Goal: Task Accomplishment & Management: Use online tool/utility

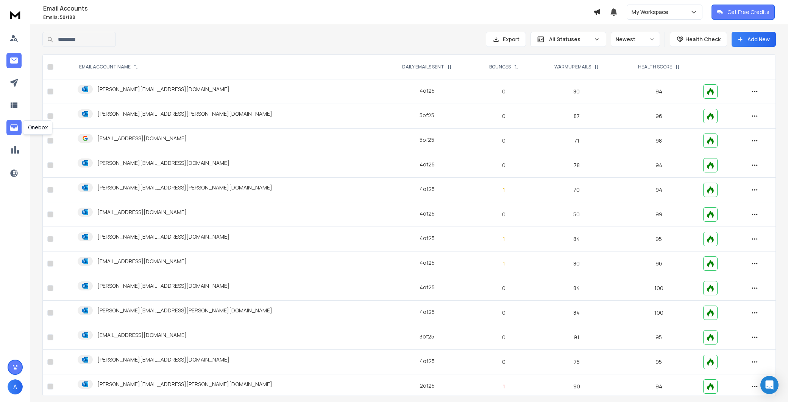
click at [18, 129] on icon at bounding box center [13, 127] width 9 height 9
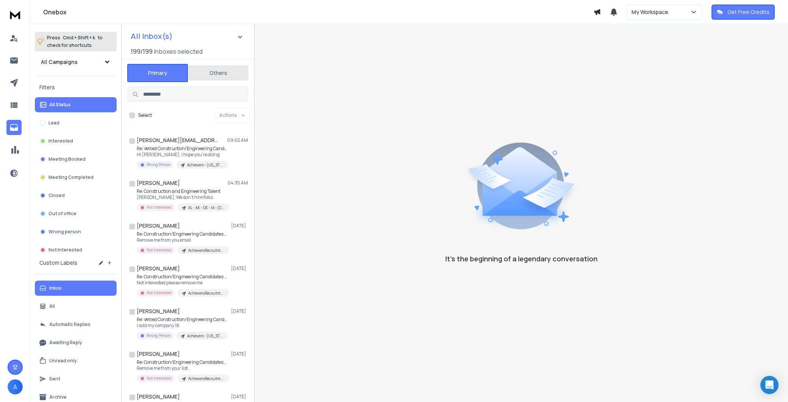
drag, startPoint x: 69, startPoint y: 304, endPoint x: 117, endPoint y: 308, distance: 47.8
click at [116, 308] on div "Press Cmd + Shift + k to check for shortcuts. All Campaigns All Campaigns Filte…" at bounding box center [75, 225] width 91 height 402
click at [174, 140] on h1 "[PERSON_NAME][EMAIL_ADDRESS][PERSON_NAME][DOMAIN_NAME]" at bounding box center [178, 141] width 83 height 8
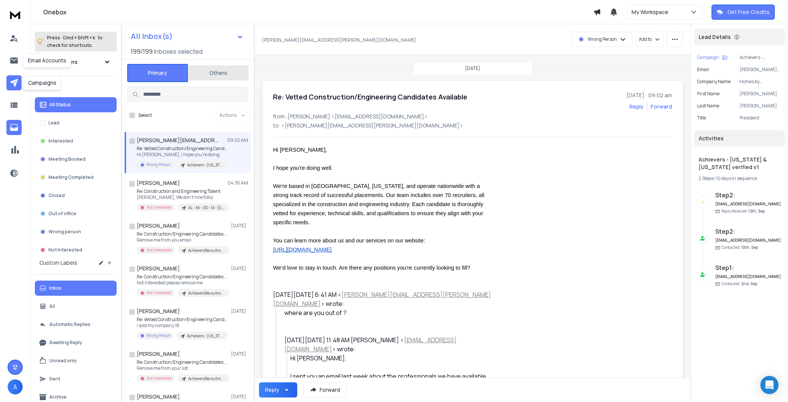
click at [8, 86] on link at bounding box center [13, 82] width 15 height 15
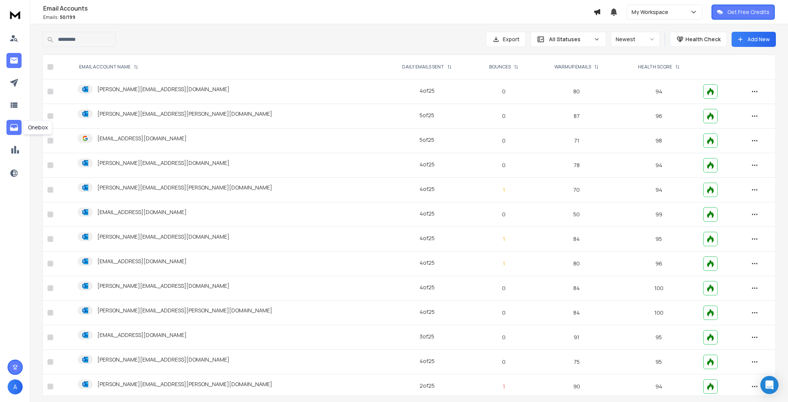
click at [20, 132] on link at bounding box center [13, 127] width 15 height 15
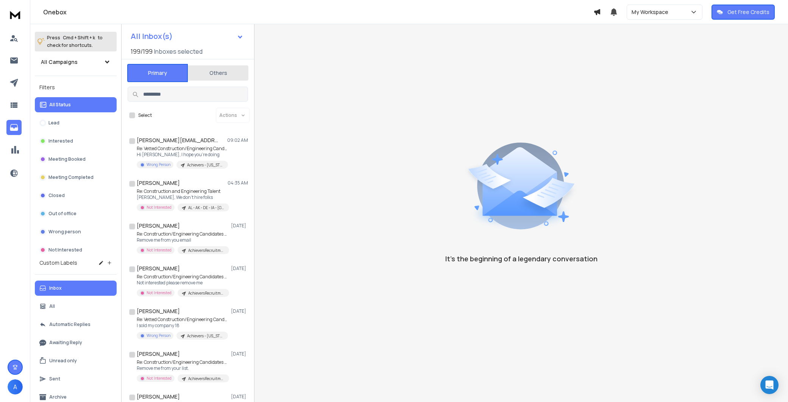
scroll to position [15, 0]
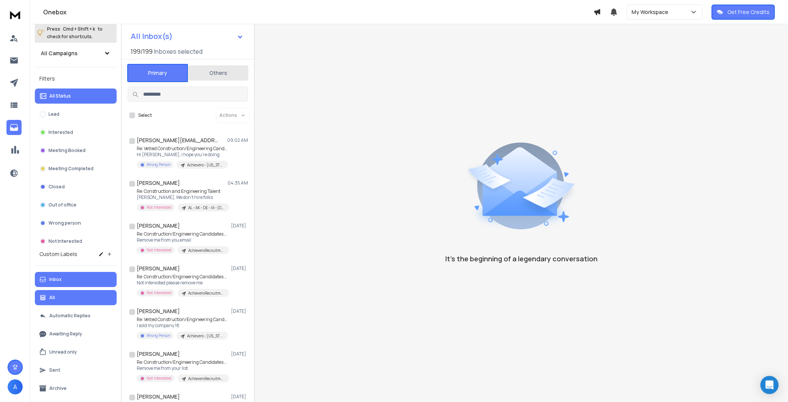
click at [63, 291] on button "All" at bounding box center [76, 297] width 82 height 15
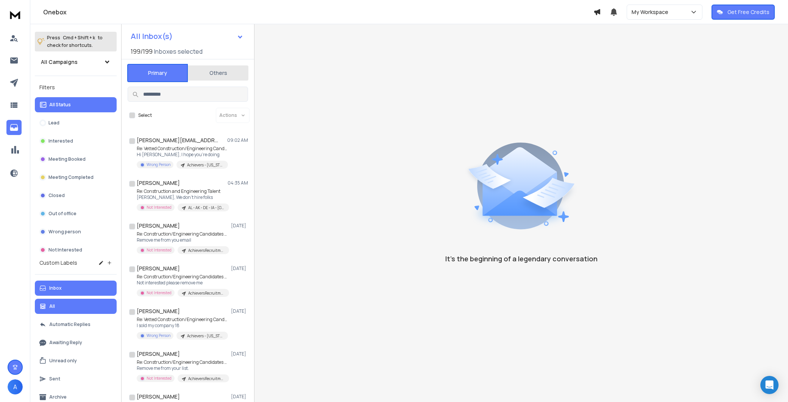
click at [70, 313] on button "All" at bounding box center [76, 306] width 82 height 15
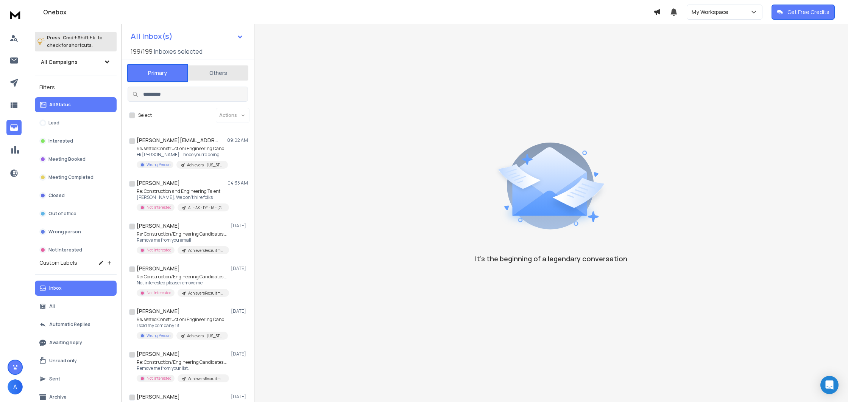
click at [12, 21] on div at bounding box center [14, 96] width 17 height 176
click at [13, 17] on img at bounding box center [15, 15] width 15 height 14
click at [20, 16] on img at bounding box center [15, 15] width 15 height 14
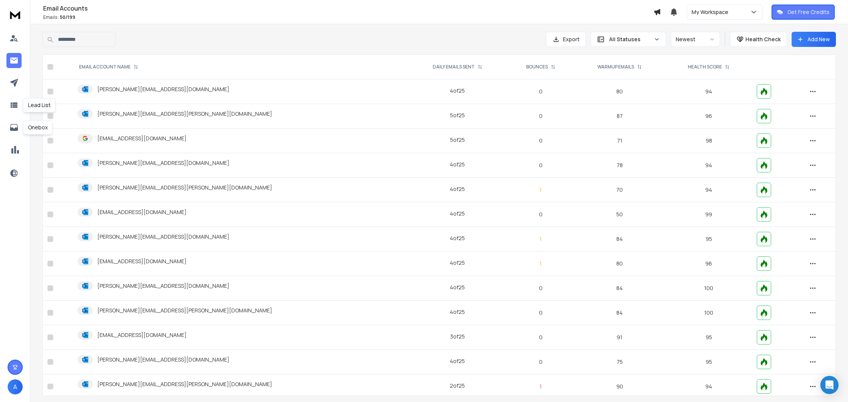
click at [12, 139] on div at bounding box center [14, 107] width 17 height 153
click at [11, 134] on link at bounding box center [13, 127] width 15 height 15
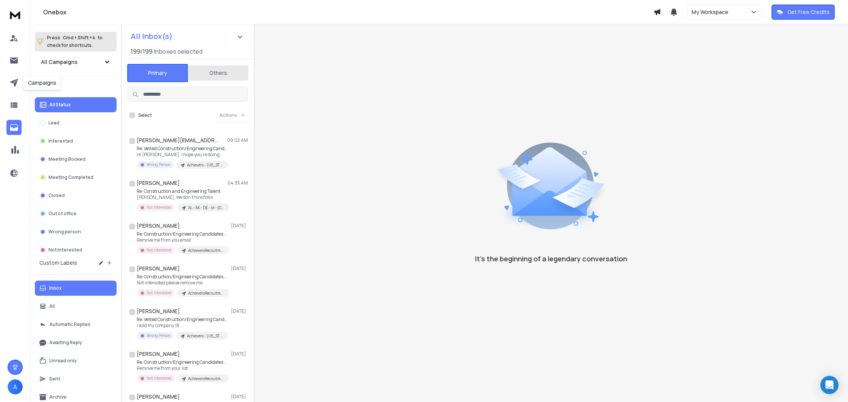
click at [13, 73] on div at bounding box center [14, 107] width 17 height 153
click at [14, 84] on icon at bounding box center [14, 83] width 8 height 8
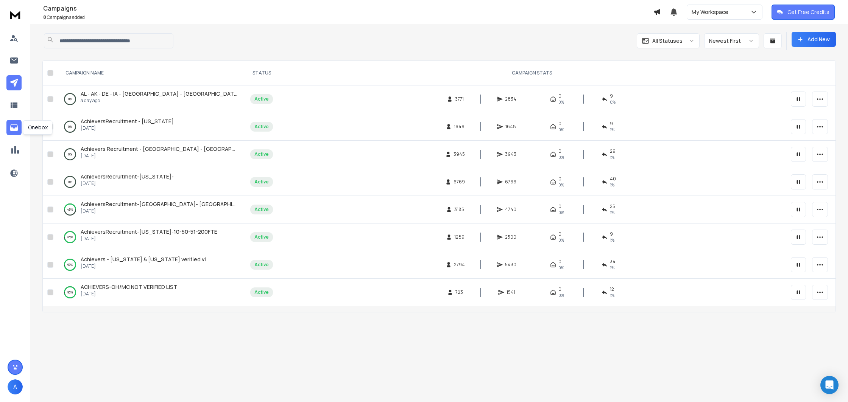
click at [17, 124] on icon at bounding box center [13, 127] width 9 height 9
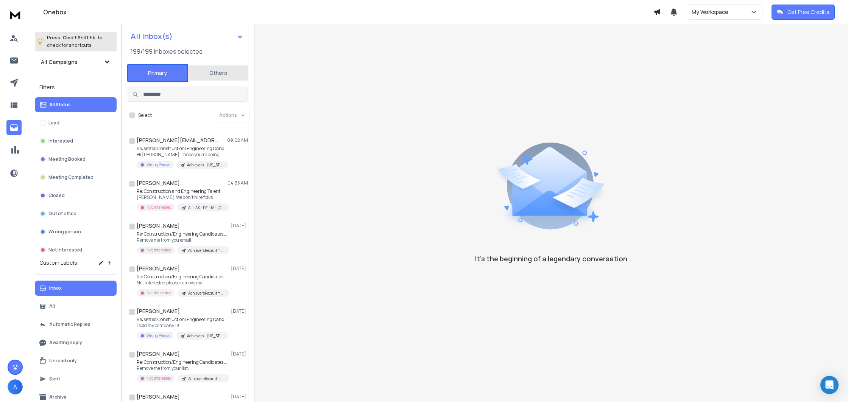
click at [69, 301] on button "All" at bounding box center [76, 306] width 82 height 15
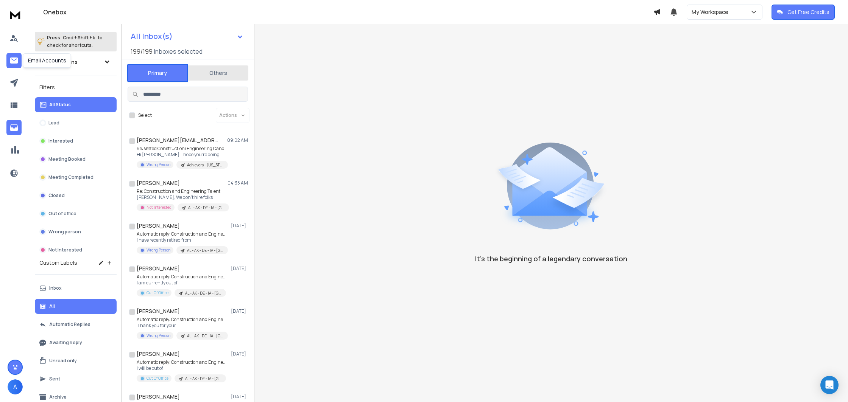
click at [15, 63] on icon at bounding box center [14, 61] width 8 height 6
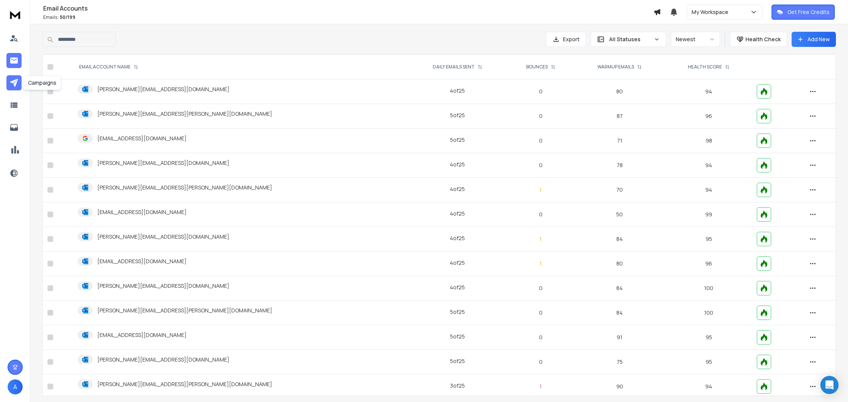
click at [16, 77] on link at bounding box center [13, 82] width 15 height 15
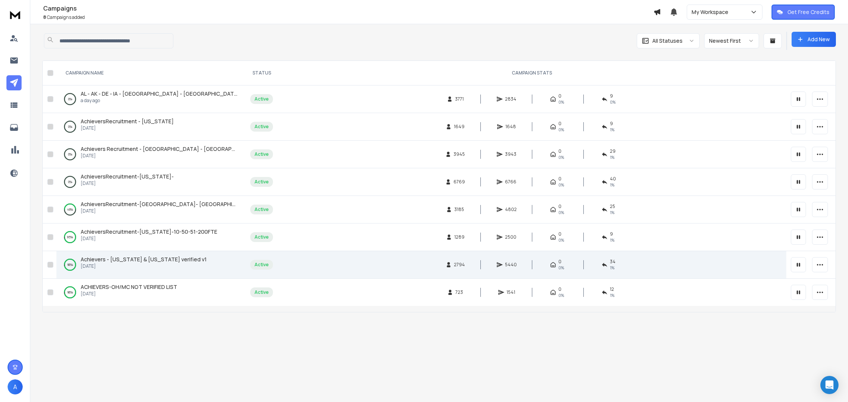
click at [206, 270] on div "96 % Achievers - [US_STATE] & [US_STATE] verified v1 [DATE]" at bounding box center [151, 265] width 174 height 18
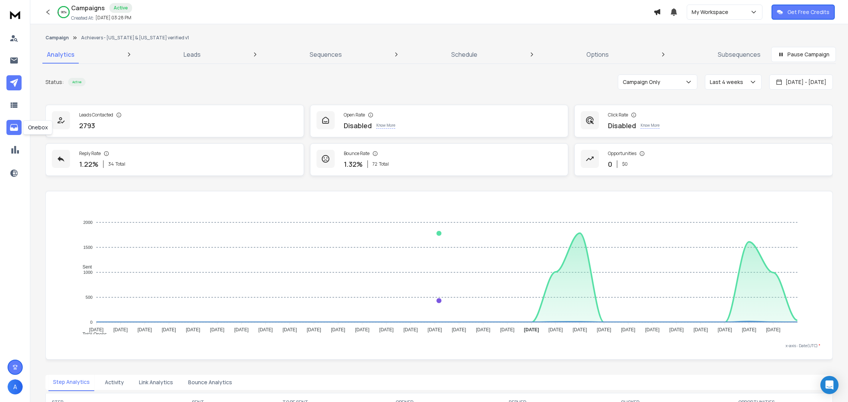
click at [7, 125] on link at bounding box center [13, 127] width 15 height 15
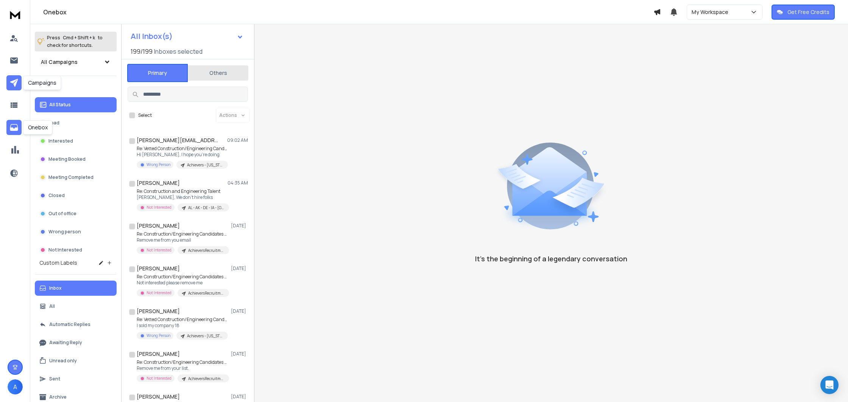
click at [7, 86] on link at bounding box center [13, 82] width 15 height 15
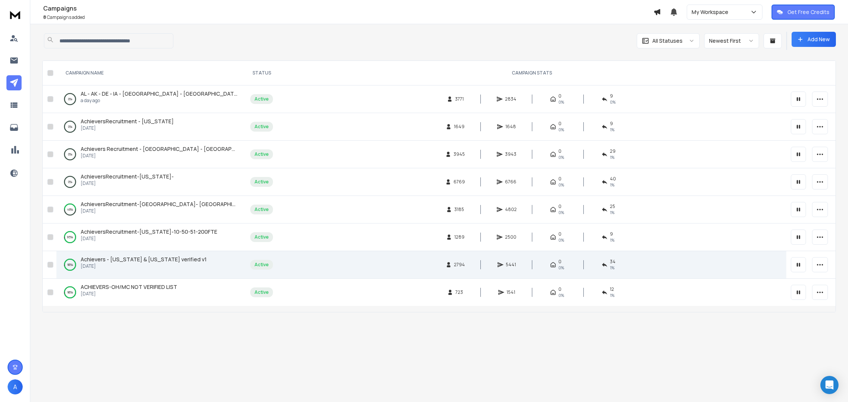
click at [183, 263] on div "96 % Achievers - [US_STATE] & [US_STATE] verified v1 [DATE]" at bounding box center [151, 265] width 174 height 18
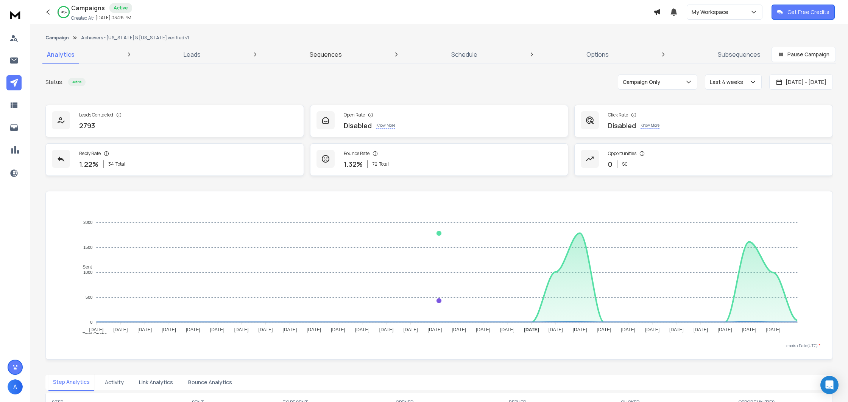
click at [334, 53] on p "Sequences" at bounding box center [326, 54] width 32 height 9
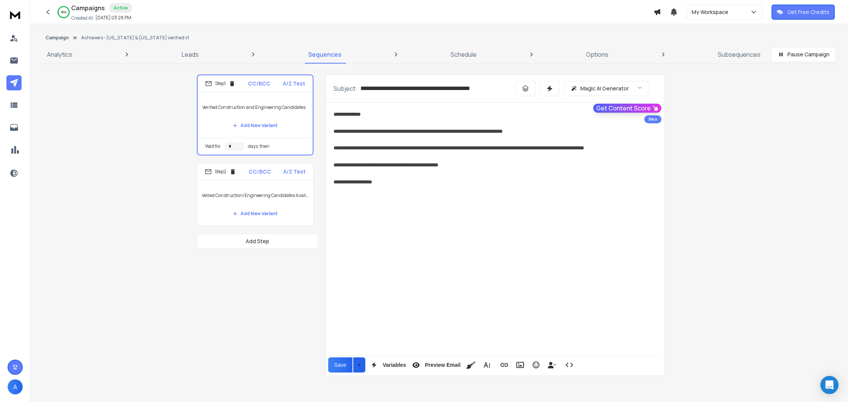
click at [288, 201] on p "Vetted Construction/Engineering Candidates Available" at bounding box center [255, 195] width 107 height 21
type input "**********"
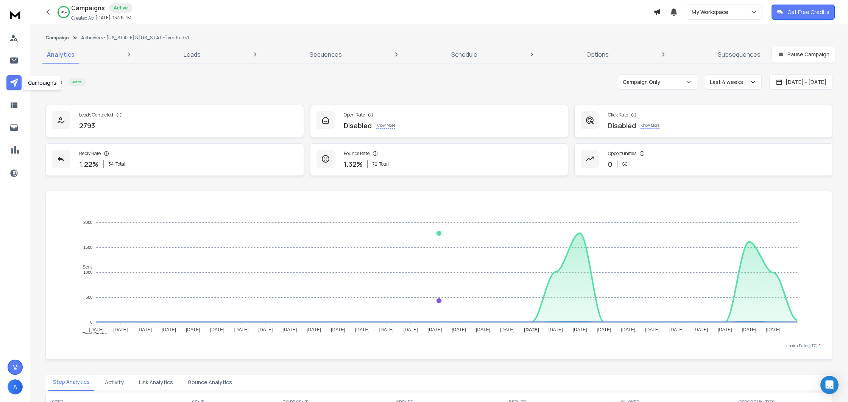
click at [10, 84] on icon at bounding box center [13, 82] width 9 height 9
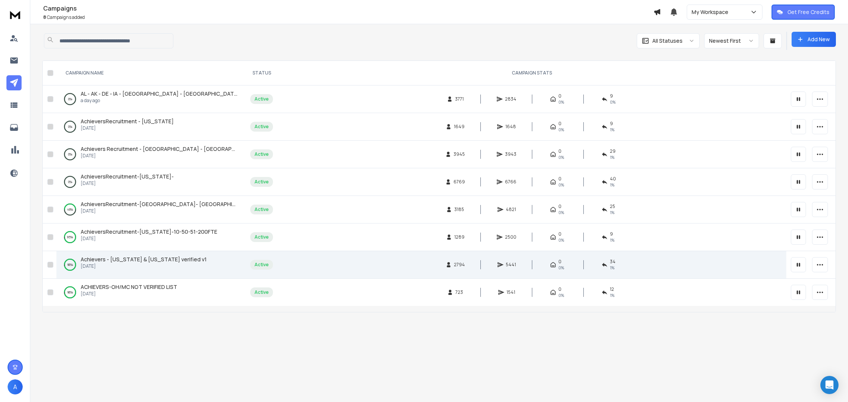
click at [165, 263] on p "[DATE]" at bounding box center [144, 266] width 126 height 6
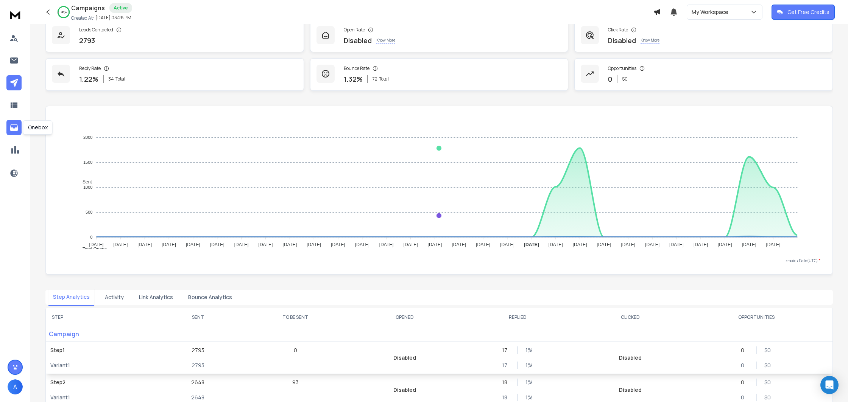
scroll to position [85, 0]
click at [16, 127] on icon at bounding box center [13, 127] width 9 height 9
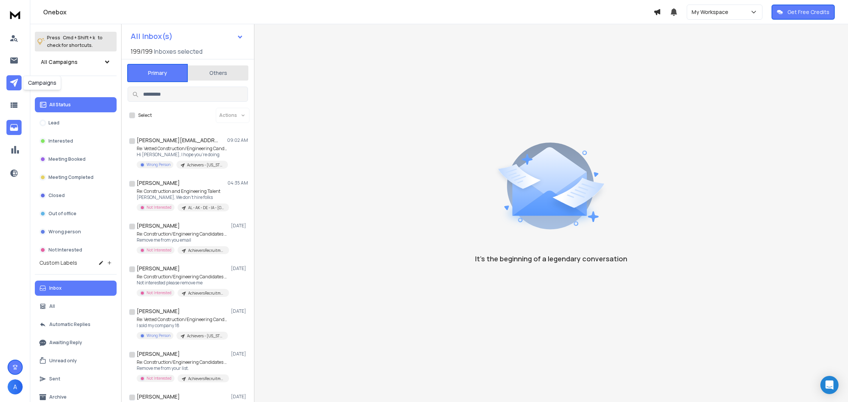
click at [12, 84] on icon at bounding box center [13, 82] width 9 height 9
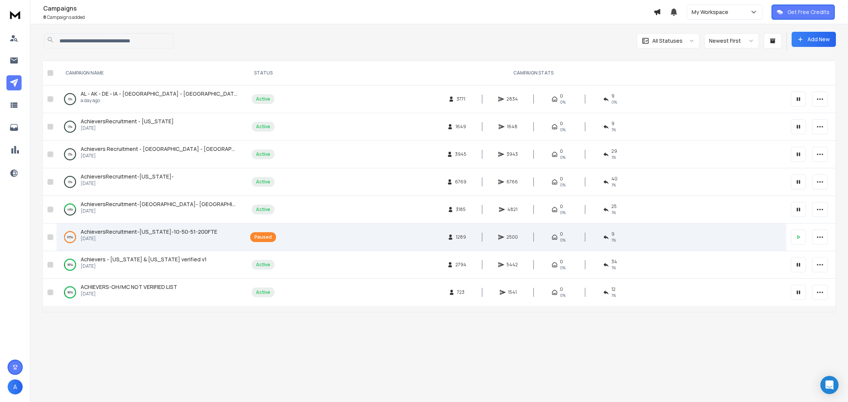
click at [154, 233] on span "AchieversRecruitment-[US_STATE]-10-50-51-200FTE" at bounding box center [149, 231] width 137 height 7
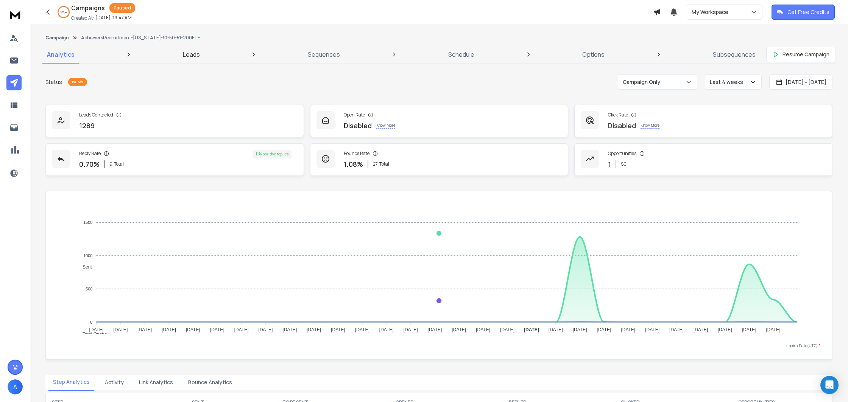
click at [195, 55] on p "Leads" at bounding box center [191, 54] width 17 height 9
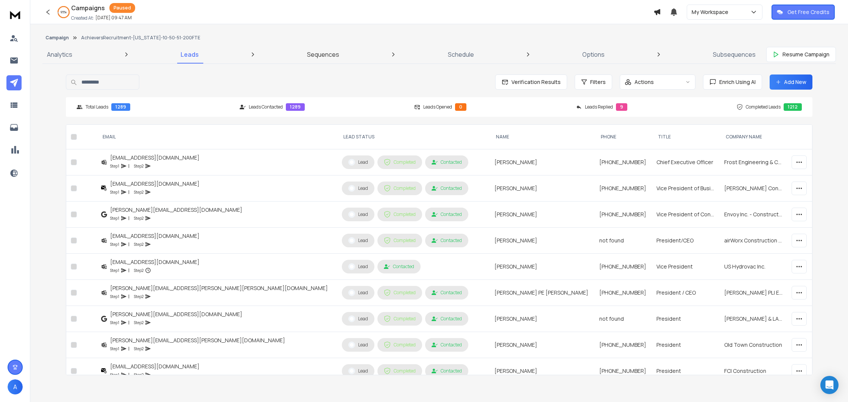
click at [310, 57] on p "Sequences" at bounding box center [323, 54] width 32 height 9
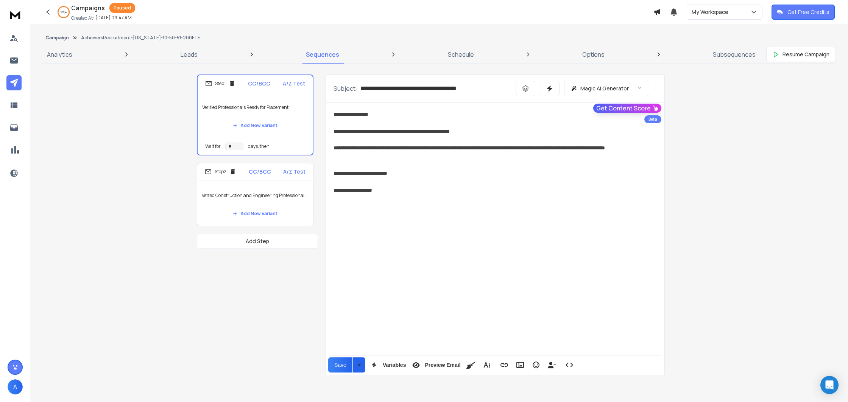
click at [251, 194] on p "Vetted Construction and Engineering Professionals Available" at bounding box center [255, 195] width 107 height 21
type input "**********"
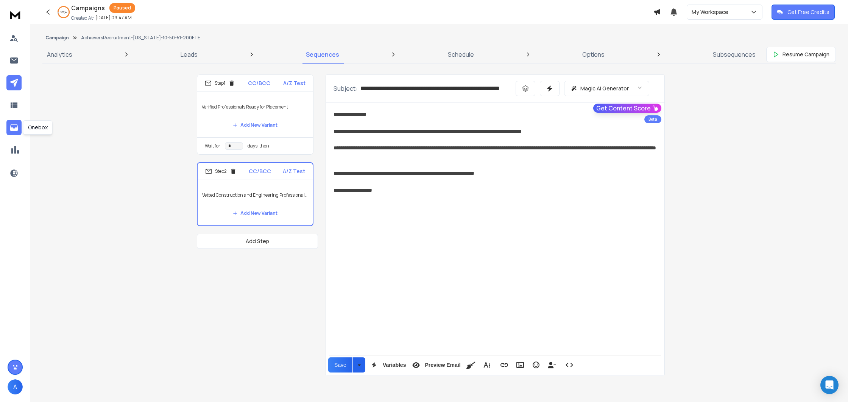
click at [14, 131] on icon at bounding box center [13, 127] width 9 height 9
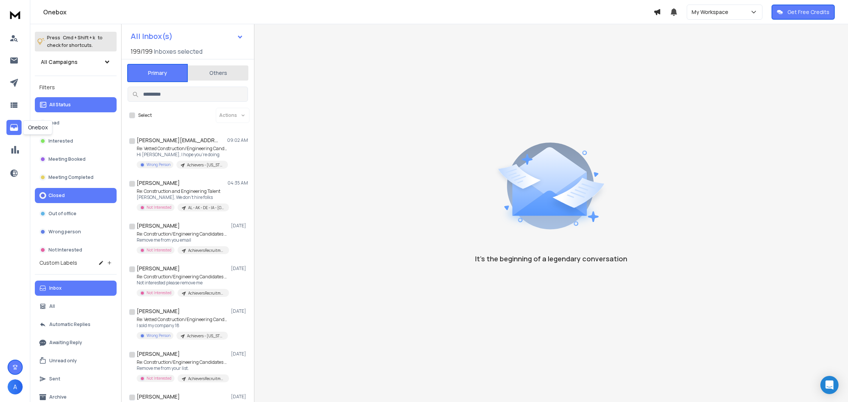
scroll to position [15, 0]
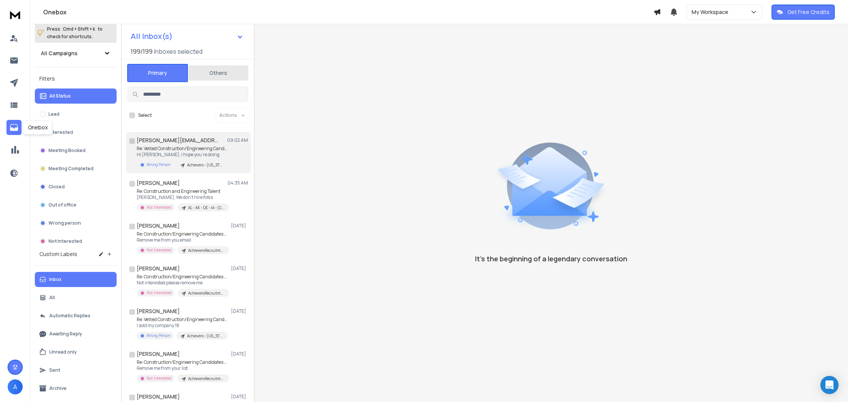
click at [167, 144] on div "[PERSON_NAME][EMAIL_ADDRESS][PERSON_NAME][DOMAIN_NAME] 09:02 AM Re: Vetted Cons…" at bounding box center [192, 153] width 111 height 32
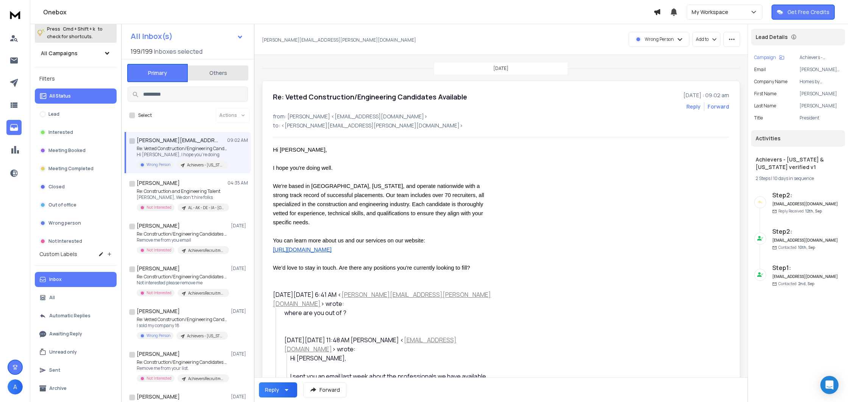
click at [2, 86] on div "A" at bounding box center [15, 201] width 30 height 402
click at [5, 83] on div "A" at bounding box center [15, 201] width 30 height 402
click at [7, 82] on link at bounding box center [13, 82] width 15 height 15
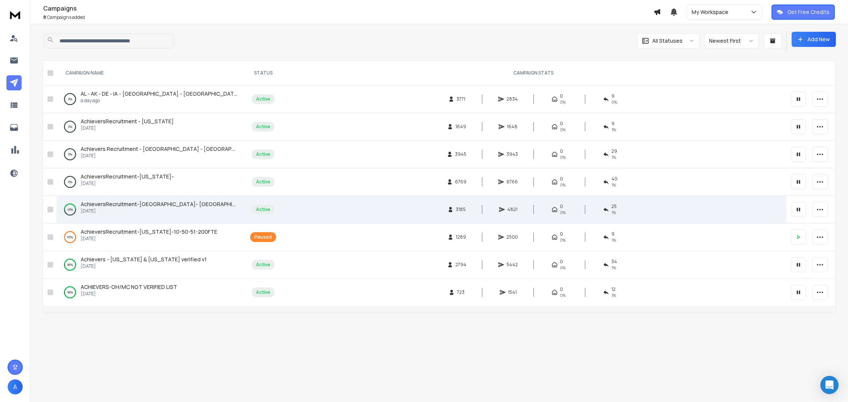
click at [204, 214] on div "49 % AchieversRecruitment-[GEOGRAPHIC_DATA]- South C- [DATE]" at bounding box center [151, 210] width 174 height 18
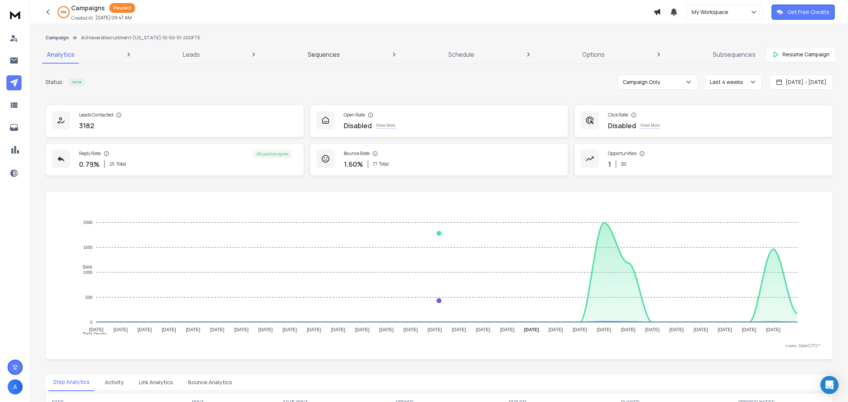
click at [329, 57] on p "Sequences" at bounding box center [324, 54] width 32 height 9
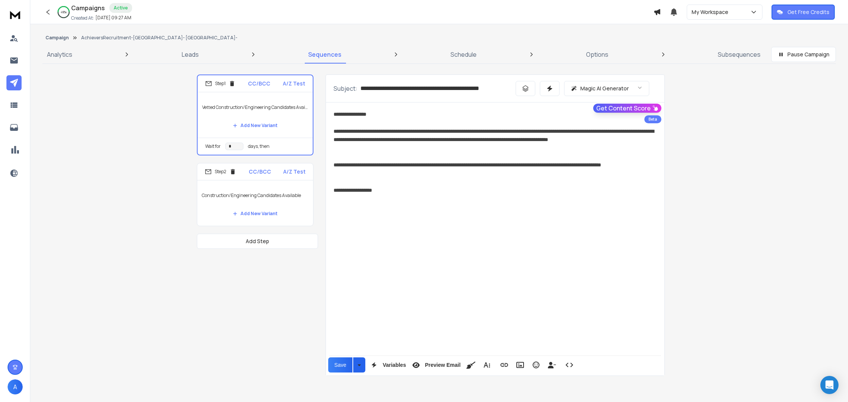
click at [281, 196] on p "Construction/Engineering Candidates Available" at bounding box center [255, 195] width 107 height 21
type input "**********"
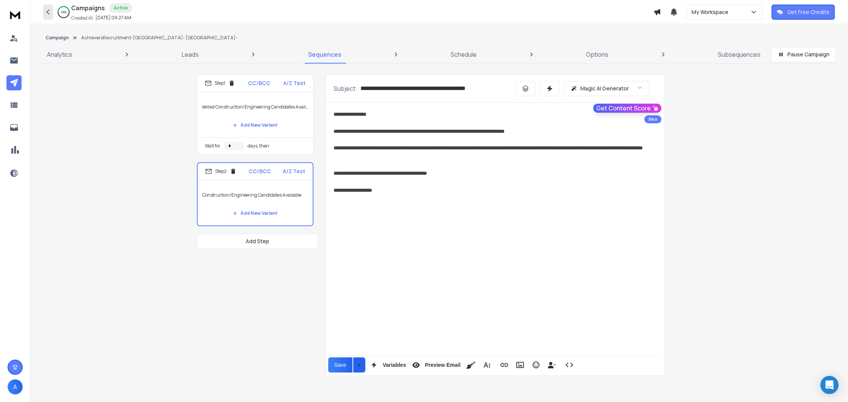
click at [48, 8] on button at bounding box center [48, 12] width 10 height 15
